Goal: Task Accomplishment & Management: Complete application form

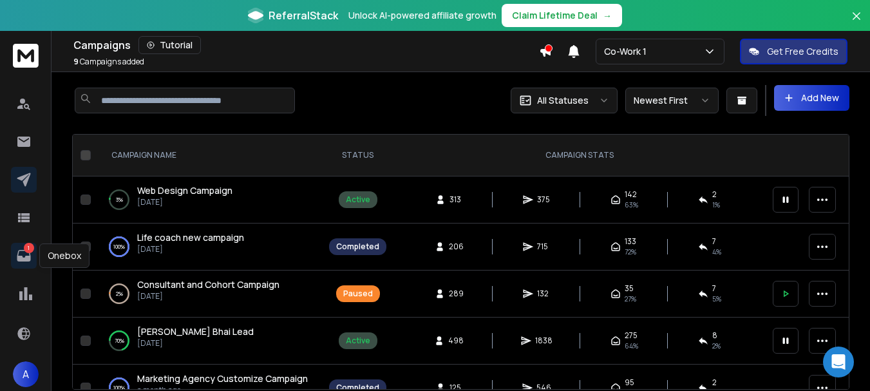
click at [33, 247] on p "1" at bounding box center [29, 248] width 10 height 10
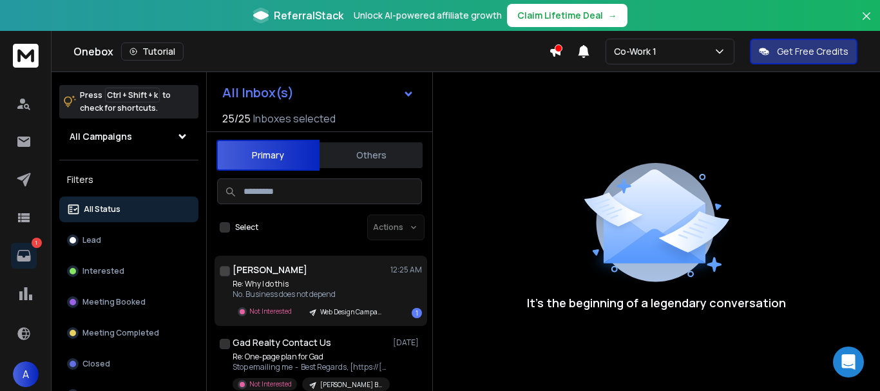
click at [325, 286] on p "Re: Why I do this" at bounding box center [310, 284] width 155 height 10
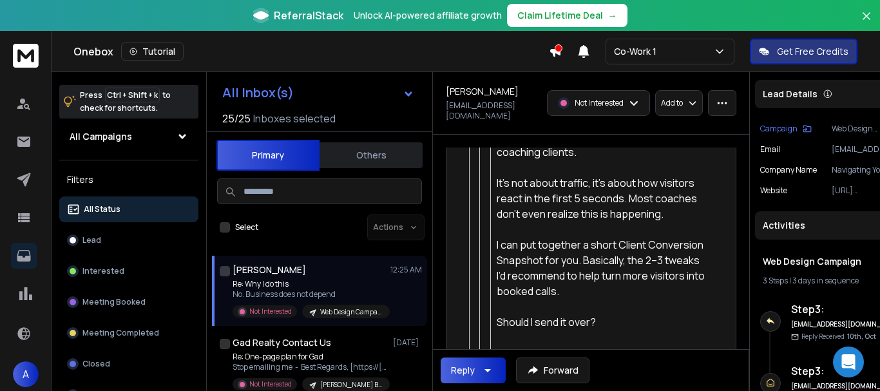
scroll to position [1023, 0]
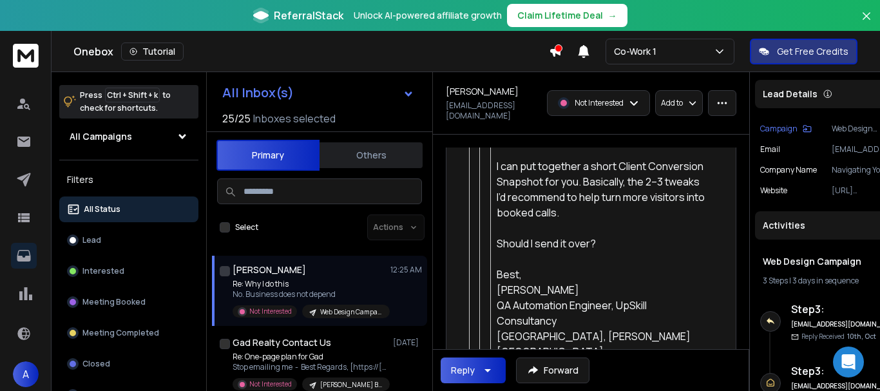
drag, startPoint x: 464, startPoint y: 198, endPoint x: 479, endPoint y: 288, distance: 90.6
drag, startPoint x: 482, startPoint y: 279, endPoint x: 589, endPoint y: 220, distance: 121.9
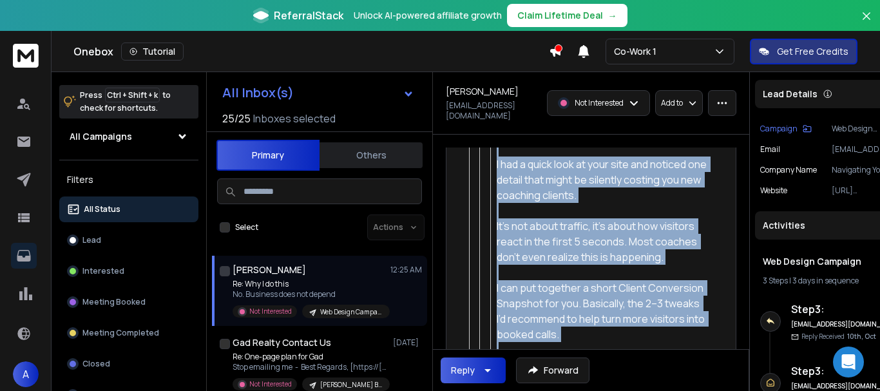
scroll to position [966, 0]
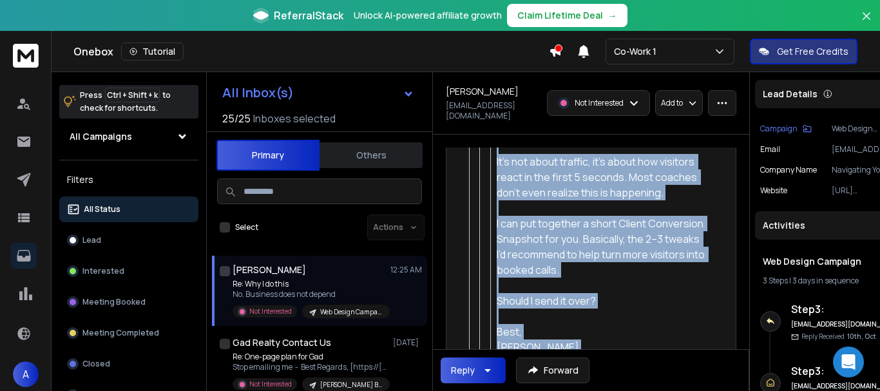
copy div "Lo: Ips D si amet con adip 91 Elitsed 5869 : 46:40 do Eiusm Tempori utla: Etdol…"
drag, startPoint x: 465, startPoint y: 193, endPoint x: 623, endPoint y: 265, distance: 174.1
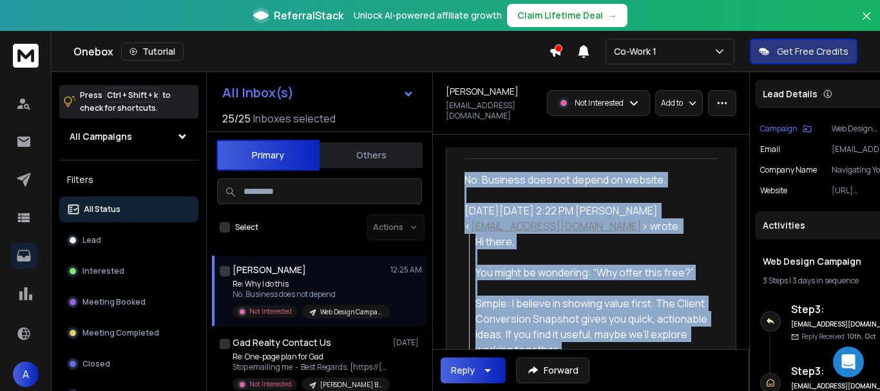
scroll to position [0, 0]
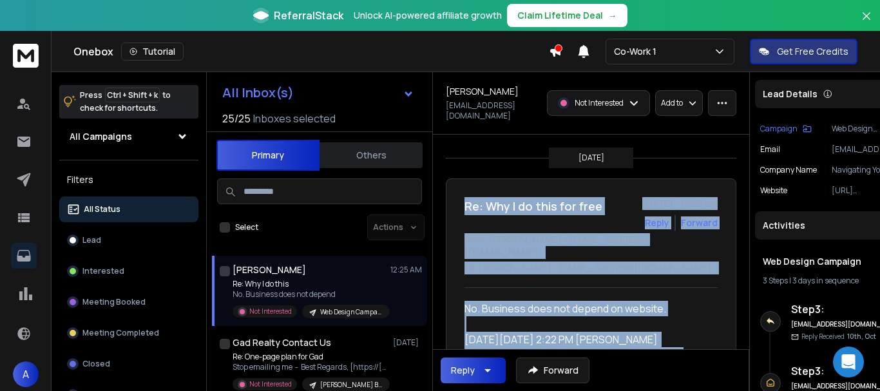
click at [573, 200] on h1 "Re: Why I do this for free" at bounding box center [533, 206] width 138 height 18
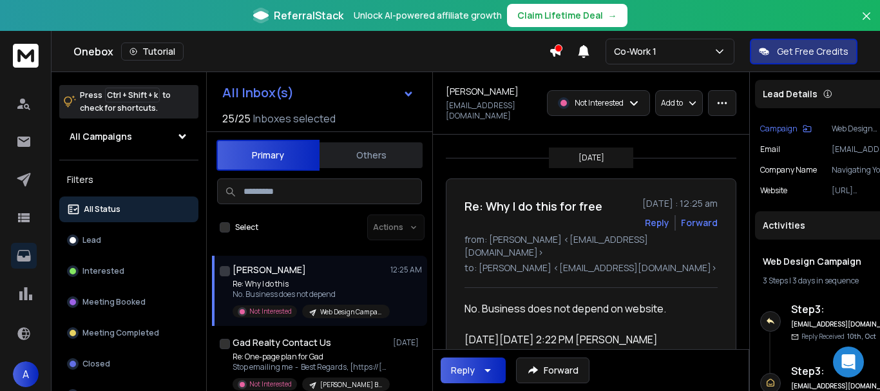
click at [464, 367] on div "Reply" at bounding box center [463, 370] width 24 height 13
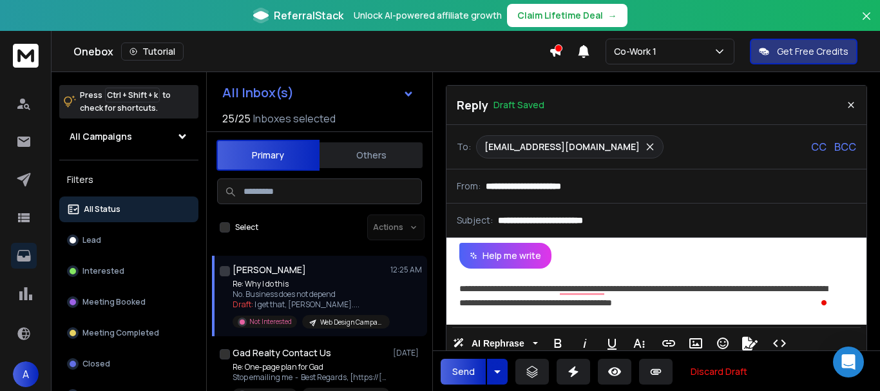
click at [607, 285] on div "**********" at bounding box center [644, 295] width 371 height 29
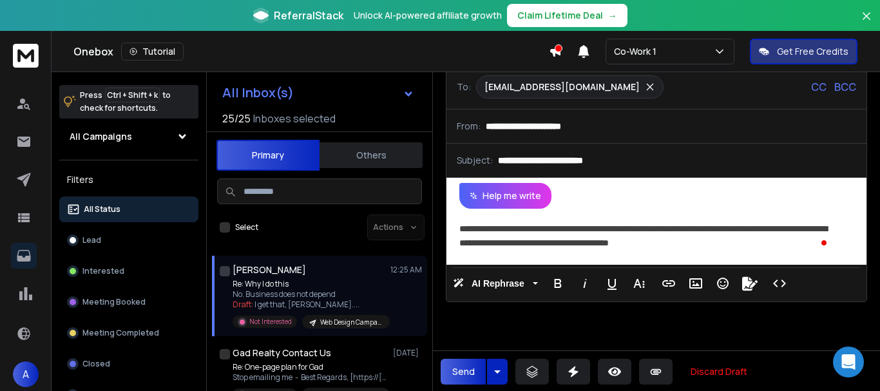
click at [466, 376] on button "Send" at bounding box center [463, 372] width 45 height 26
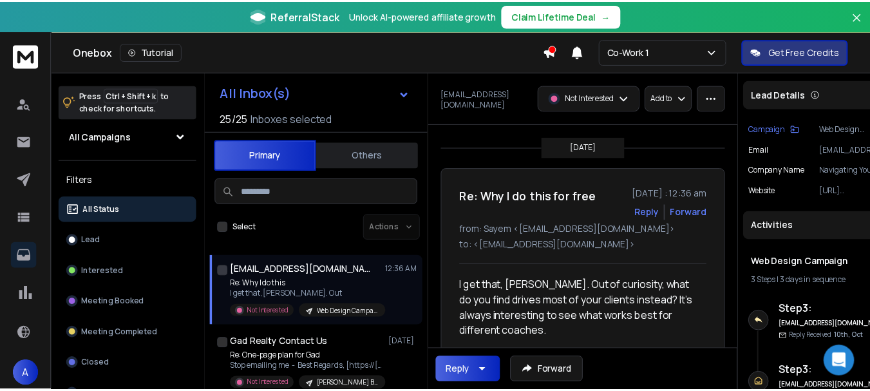
scroll to position [64, 0]
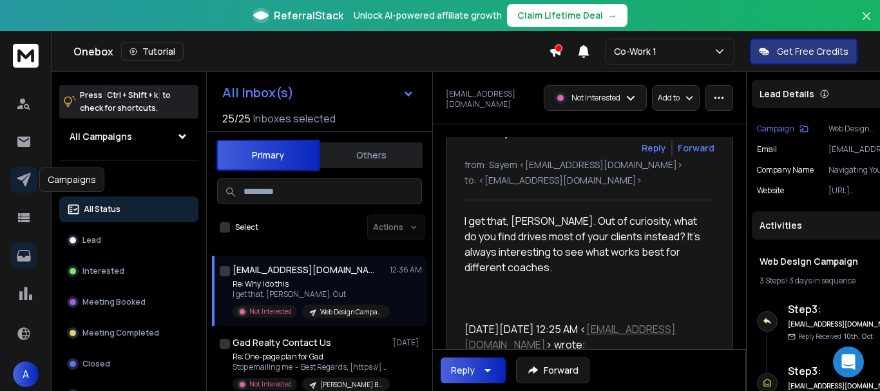
click at [16, 176] on icon at bounding box center [23, 179] width 15 height 15
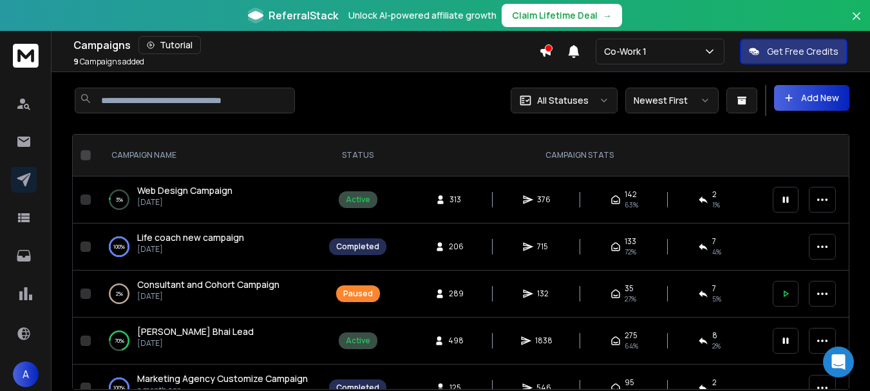
click at [812, 97] on button "Add New" at bounding box center [811, 98] width 75 height 26
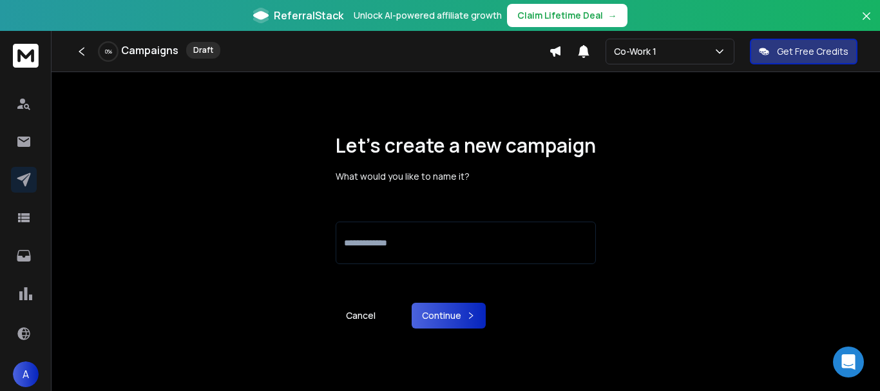
click at [428, 251] on input at bounding box center [466, 243] width 260 height 43
type input "**********"
click at [452, 318] on button "Continue" at bounding box center [449, 316] width 74 height 26
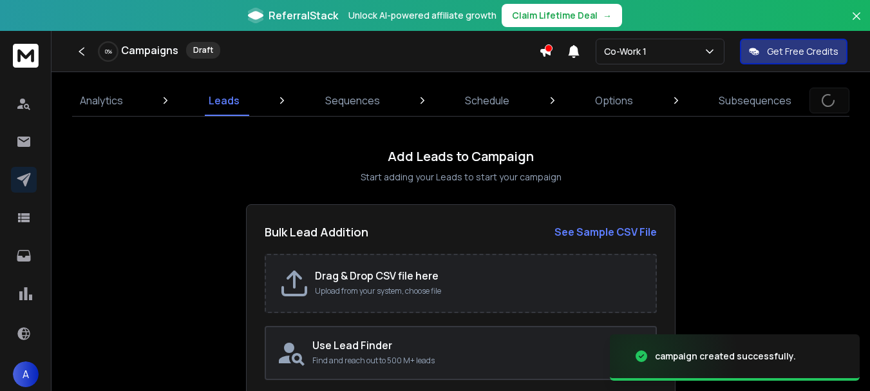
click at [335, 278] on h2 "Drag & Drop CSV file here" at bounding box center [479, 275] width 328 height 15
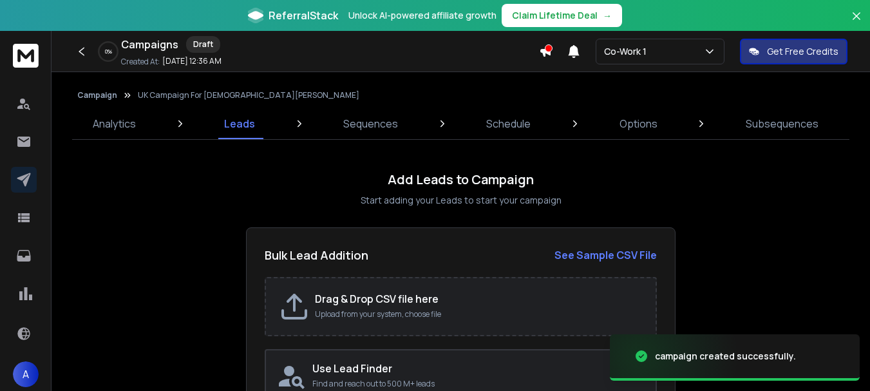
type input "**********"
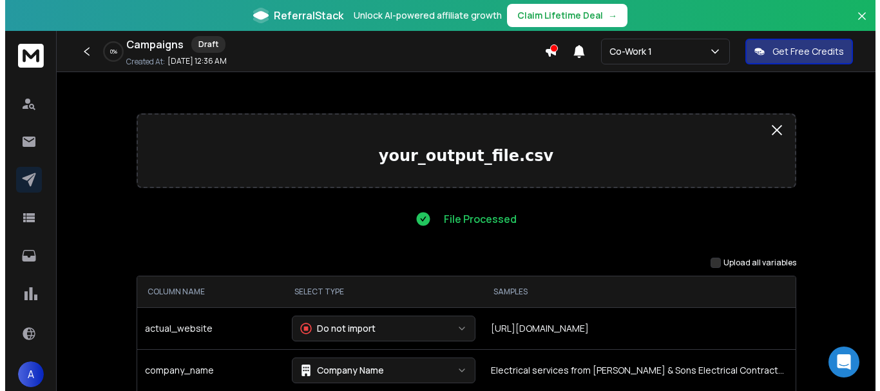
scroll to position [64, 0]
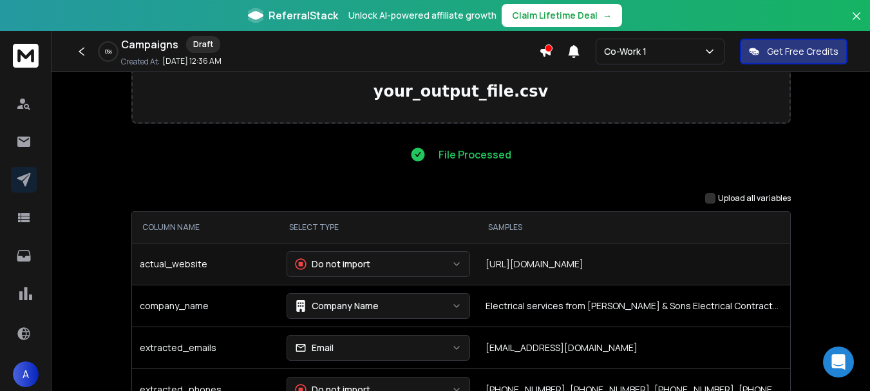
click at [381, 262] on button "Do not import" at bounding box center [379, 264] width 184 height 26
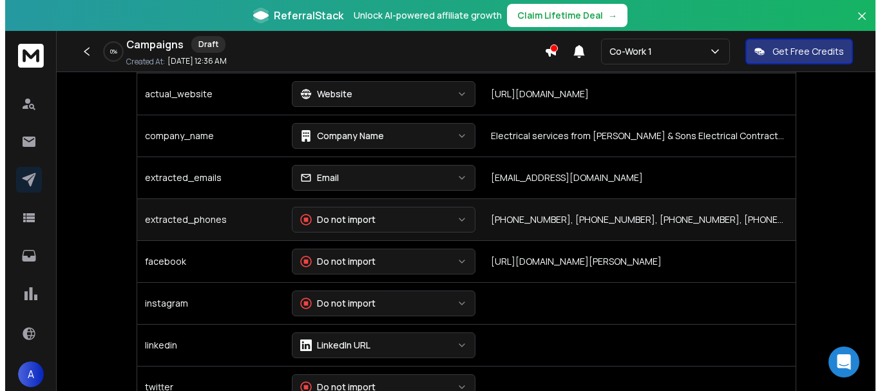
scroll to position [258, 0]
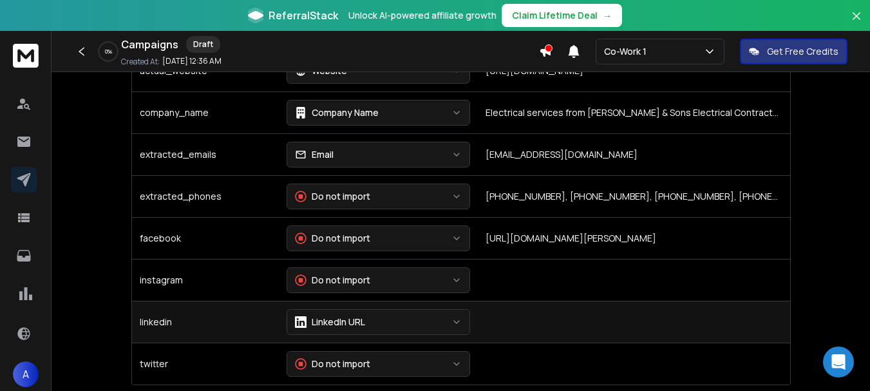
click at [440, 321] on button "LinkedIn URL" at bounding box center [379, 322] width 184 height 26
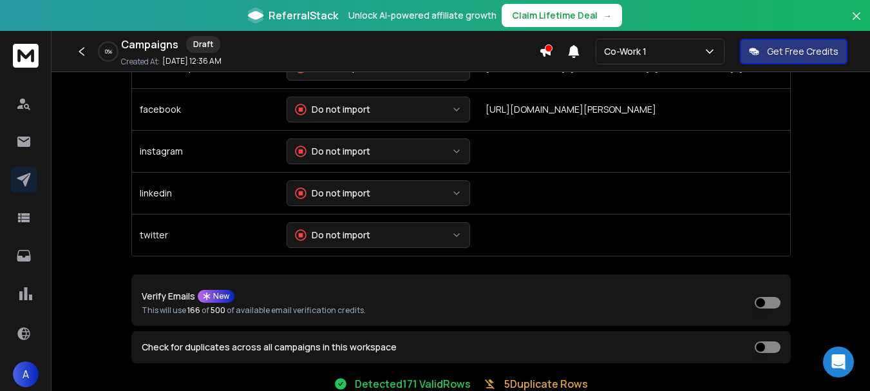
scroll to position [446, 0]
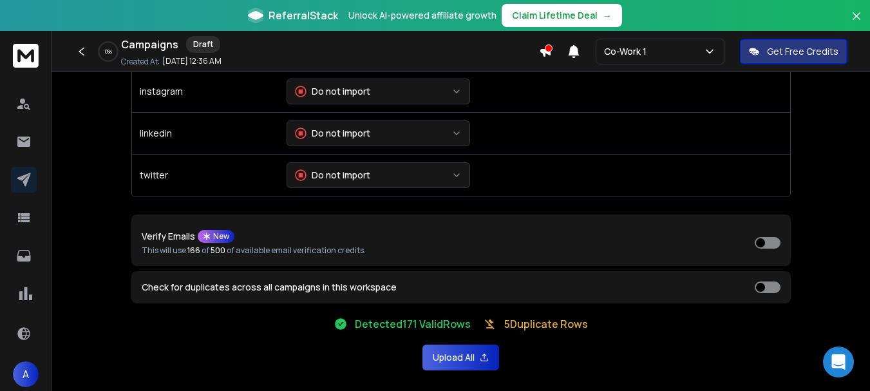
click at [459, 359] on button "Upload All" at bounding box center [461, 358] width 77 height 26
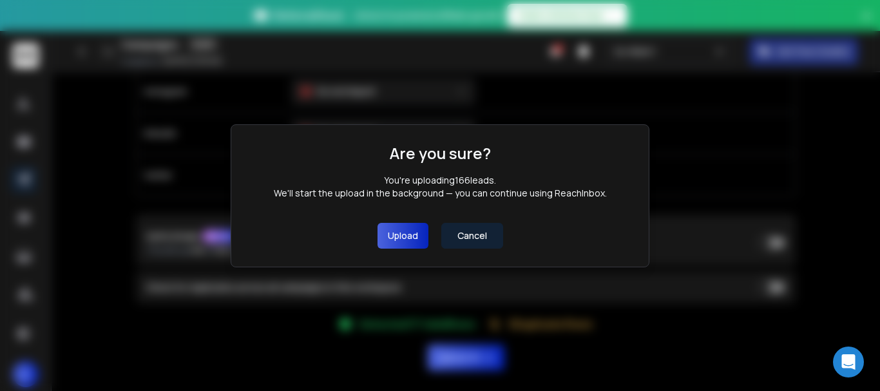
click at [403, 241] on button "Upload" at bounding box center [402, 236] width 51 height 26
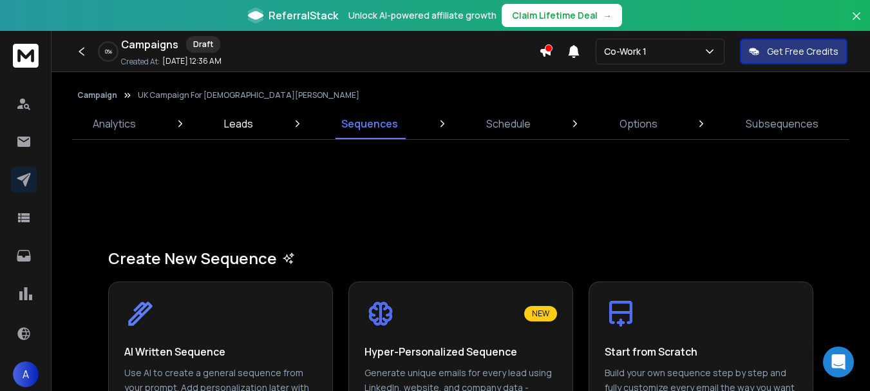
click at [234, 124] on p "Leads" at bounding box center [238, 123] width 29 height 15
